Goal: Navigation & Orientation: Find specific page/section

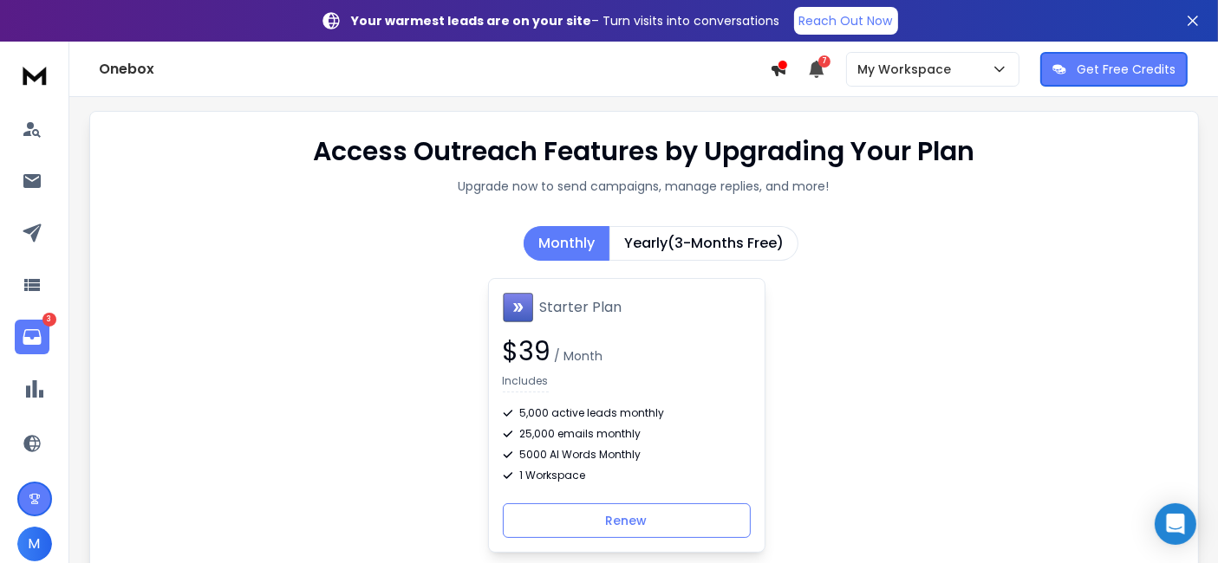
click at [27, 83] on img at bounding box center [34, 75] width 35 height 32
click at [22, 73] on img at bounding box center [34, 75] width 35 height 32
click at [25, 338] on icon at bounding box center [32, 337] width 18 height 16
click at [42, 79] on img at bounding box center [34, 75] width 35 height 32
click at [1198, 21] on icon at bounding box center [1193, 21] width 16 height 16
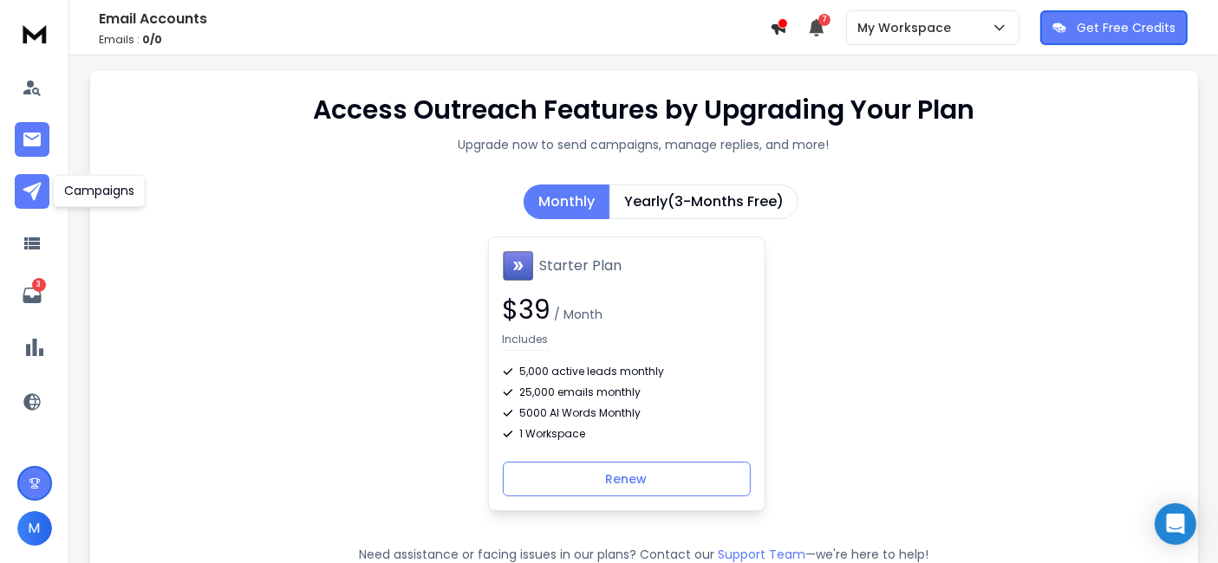
click at [32, 185] on icon at bounding box center [32, 191] width 18 height 18
click at [35, 186] on icon at bounding box center [32, 191] width 21 height 21
click at [40, 42] on img at bounding box center [34, 33] width 35 height 32
click at [44, 42] on img at bounding box center [34, 33] width 35 height 32
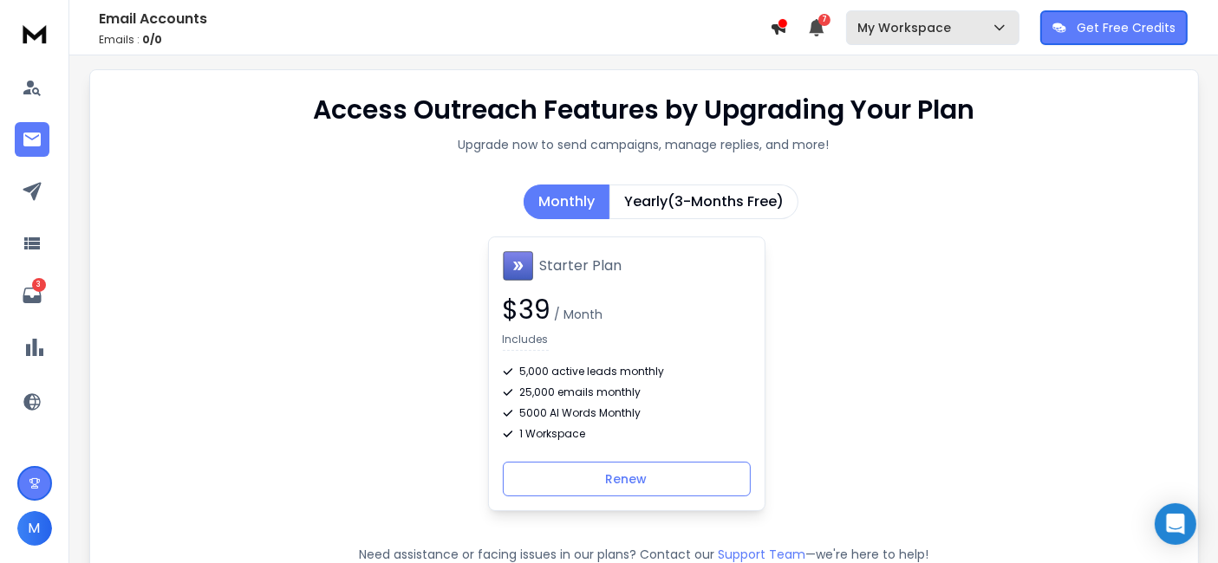
click at [936, 14] on button "My Workspace" at bounding box center [932, 27] width 173 height 35
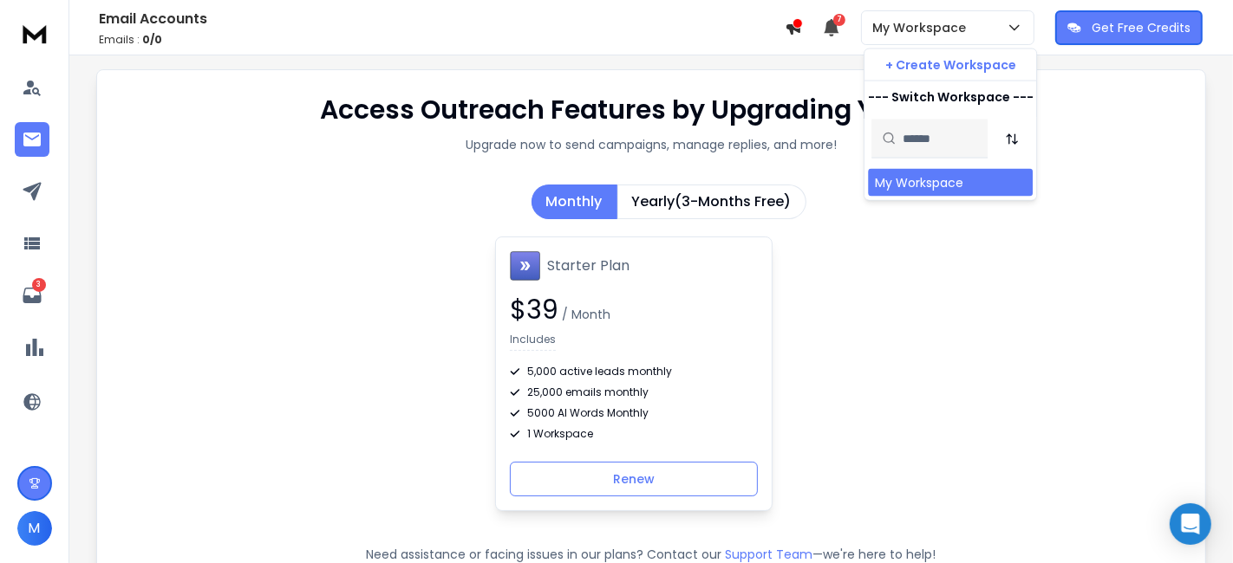
click at [933, 184] on div "My Workspace" at bounding box center [919, 182] width 88 height 17
